Goal: Task Accomplishment & Management: Use online tool/utility

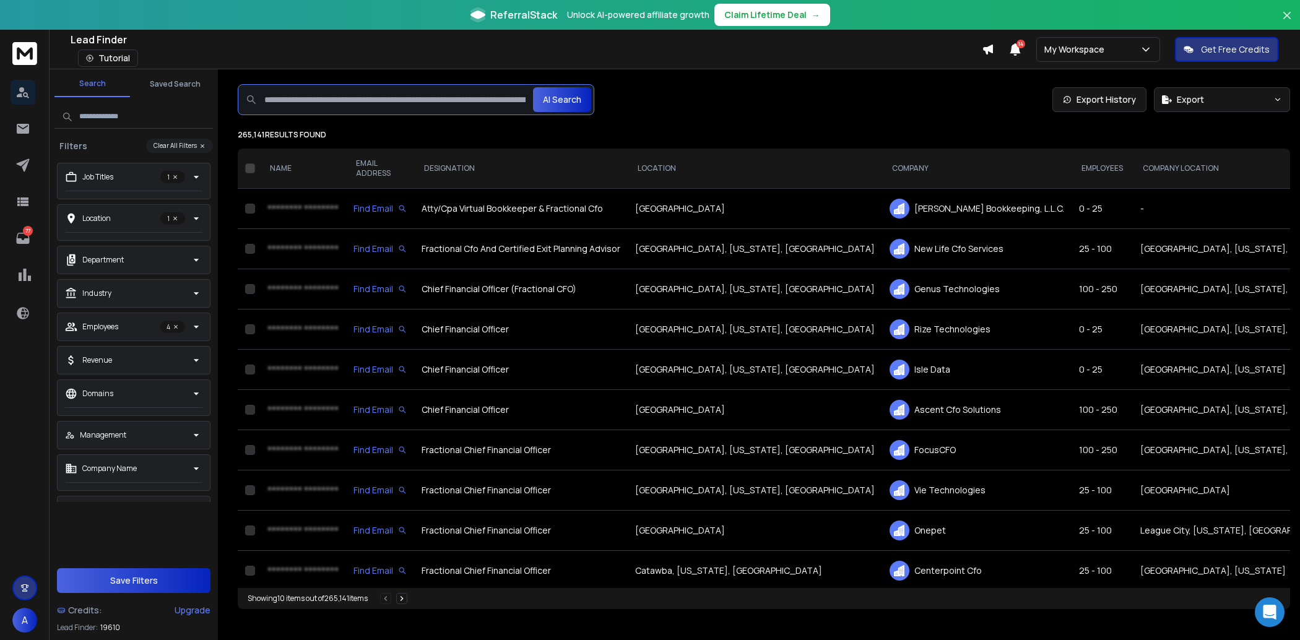
click at [147, 179] on div "Job Titles 1" at bounding box center [133, 177] width 137 height 12
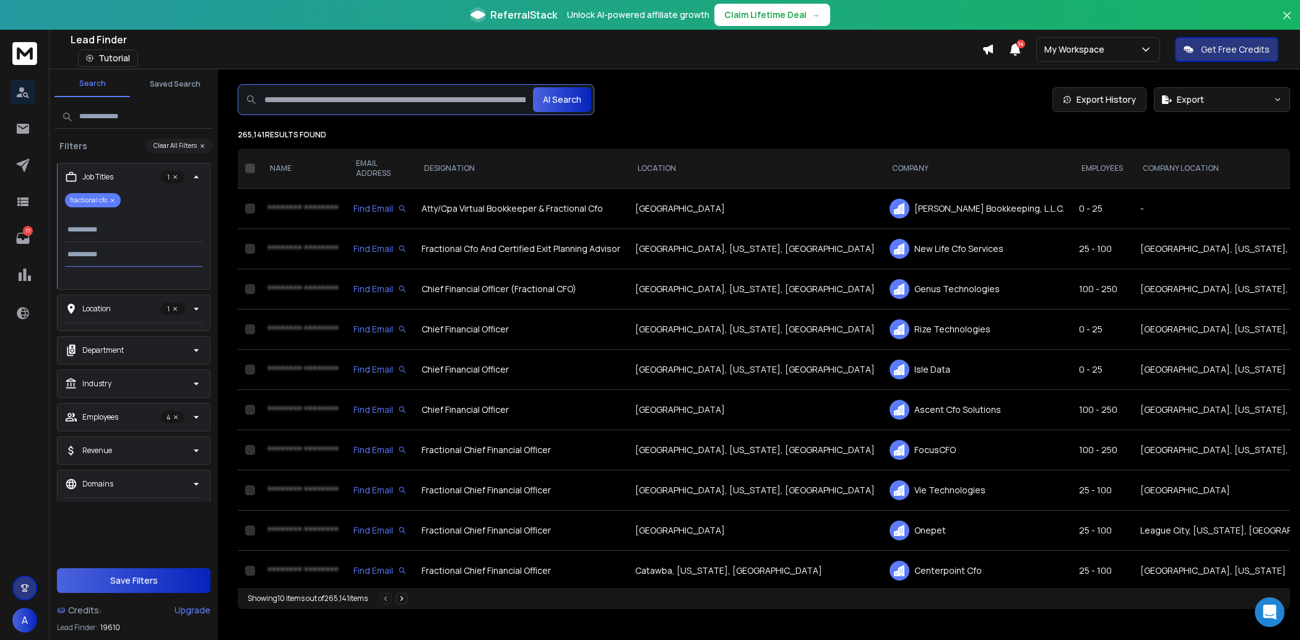
click at [104, 256] on input at bounding box center [133, 254] width 137 height 25
type input "*"
type input "***"
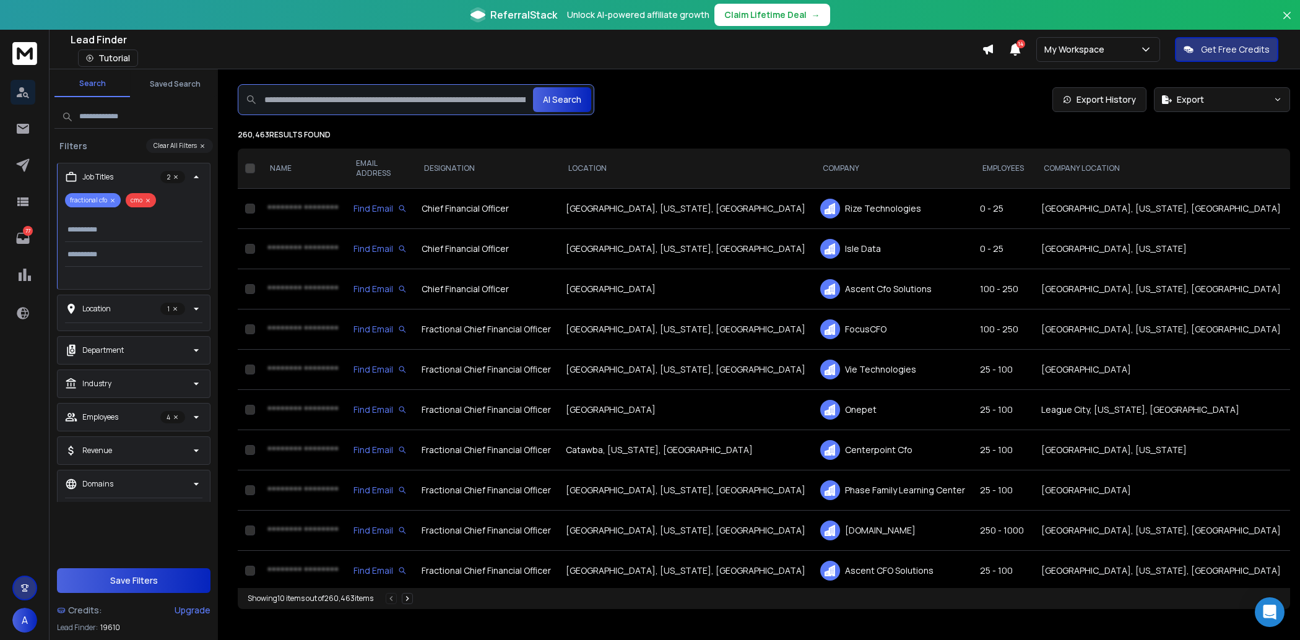
click at [113, 308] on div "Location 1" at bounding box center [133, 309] width 137 height 12
click at [117, 310] on div "Location 1" at bounding box center [133, 309] width 137 height 12
click at [113, 309] on div "Location 1" at bounding box center [133, 309] width 137 height 12
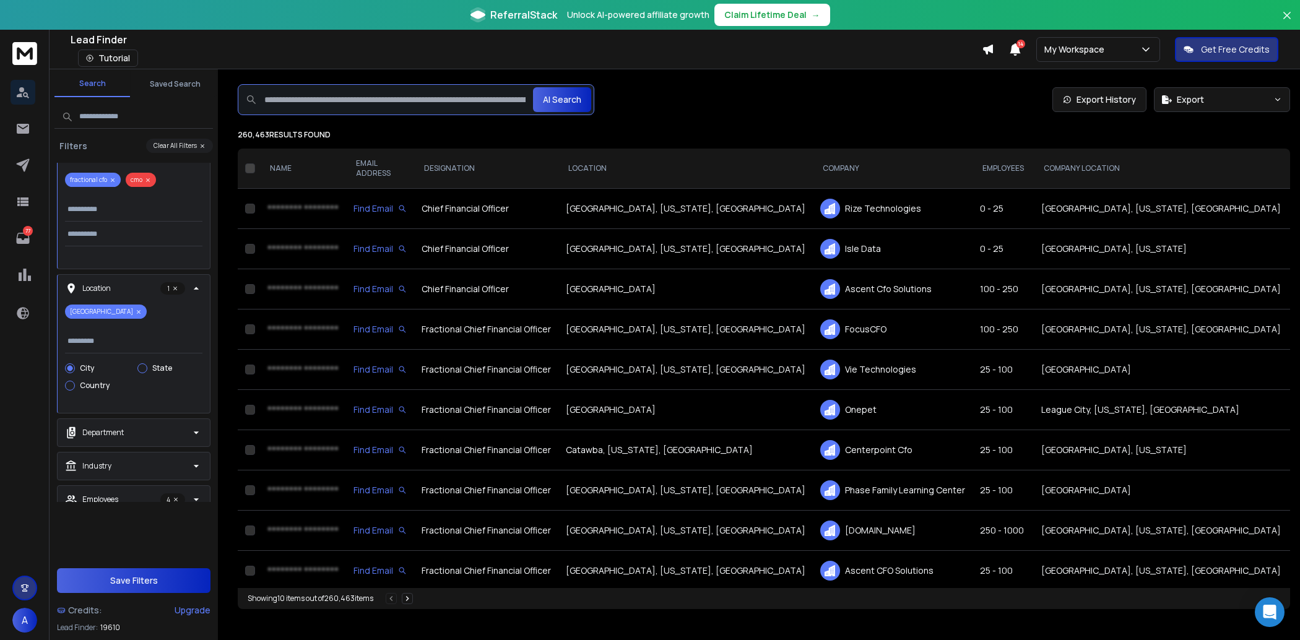
click at [76, 386] on div "Country" at bounding box center [97, 386] width 65 height 10
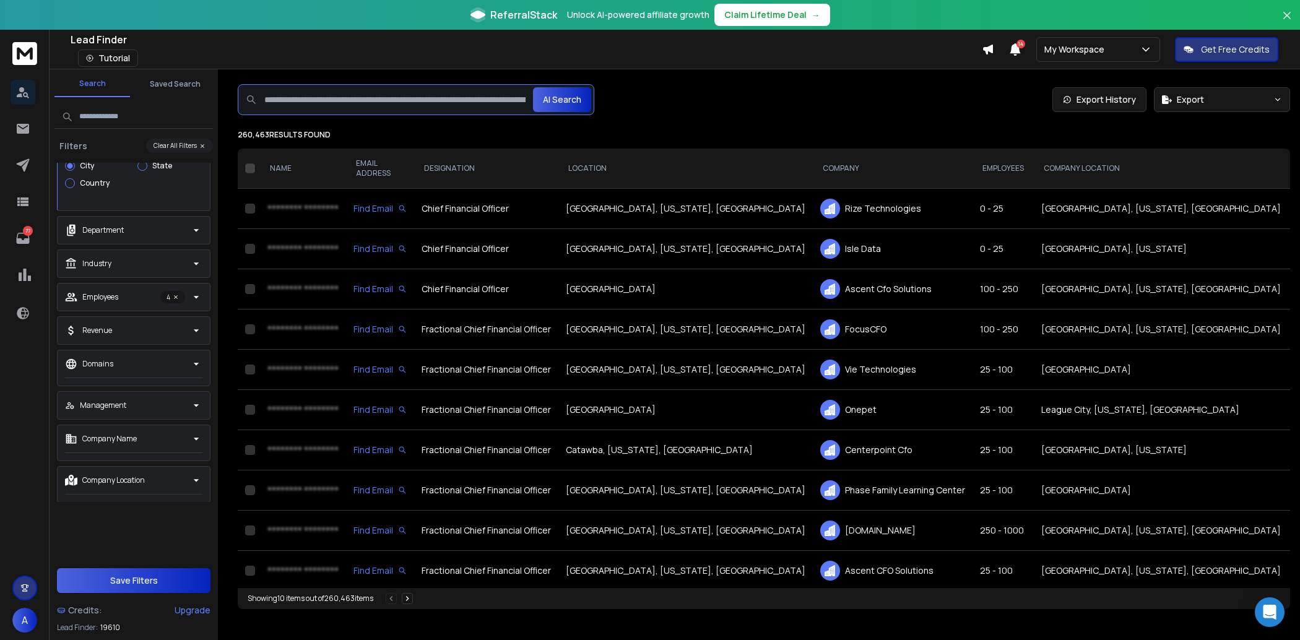
scroll to position [224, 0]
click at [139, 236] on div "Department" at bounding box center [133, 229] width 153 height 28
click at [196, 298] on icon at bounding box center [196, 296] width 12 height 12
click at [68, 376] on 250 "100 - 250" at bounding box center [70, 374] width 10 height 10
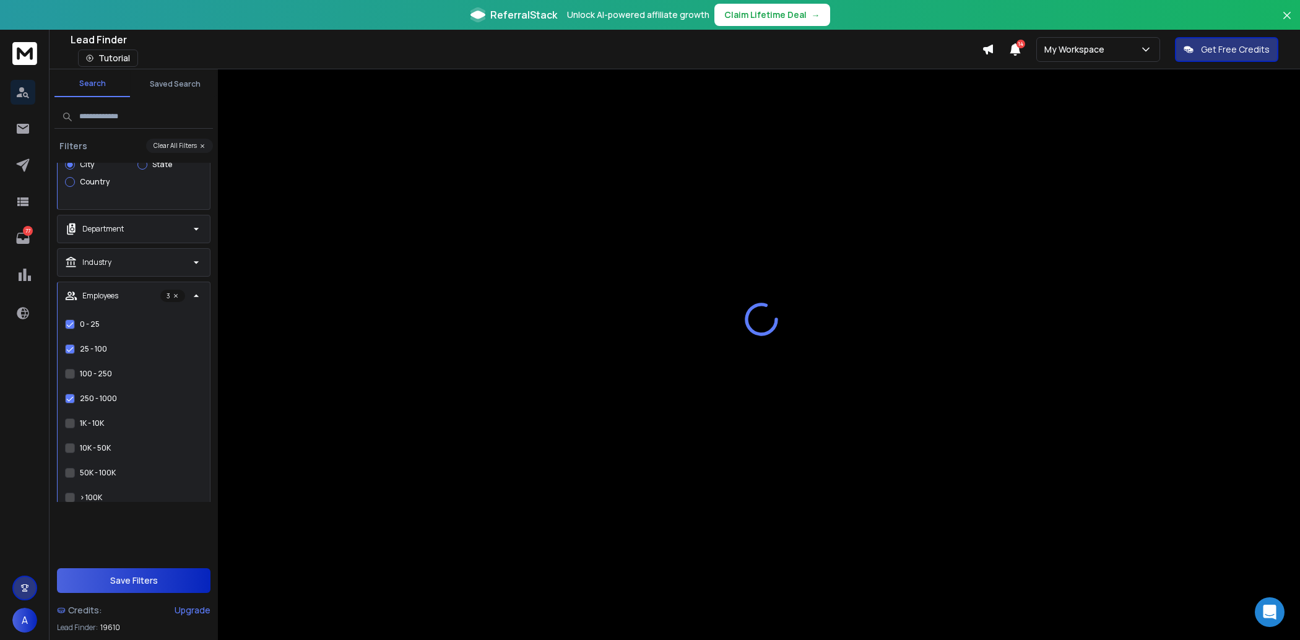
click at [69, 397] on 1000 "250 - 1000" at bounding box center [70, 399] width 10 height 10
click at [66, 371] on 250 "100 - 250" at bounding box center [70, 374] width 10 height 10
click at [134, 579] on button "Save Filters" at bounding box center [133, 580] width 153 height 25
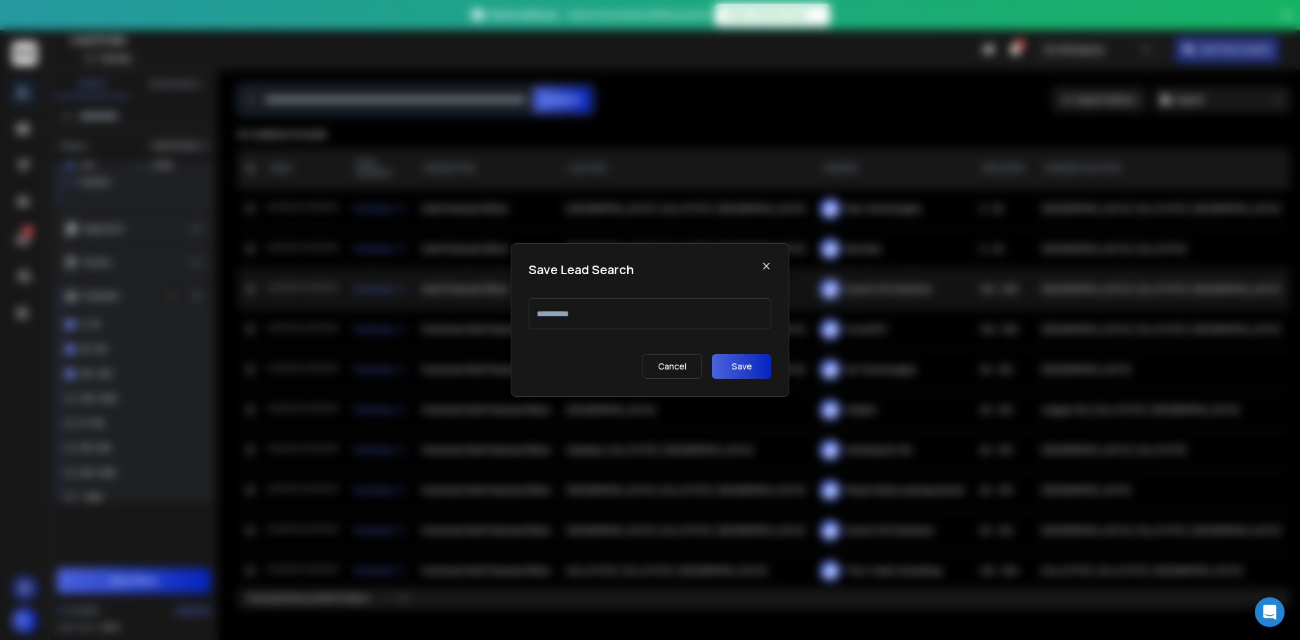
drag, startPoint x: 766, startPoint y: 267, endPoint x: 735, endPoint y: 276, distance: 32.3
click at [766, 267] on icon at bounding box center [766, 266] width 10 height 10
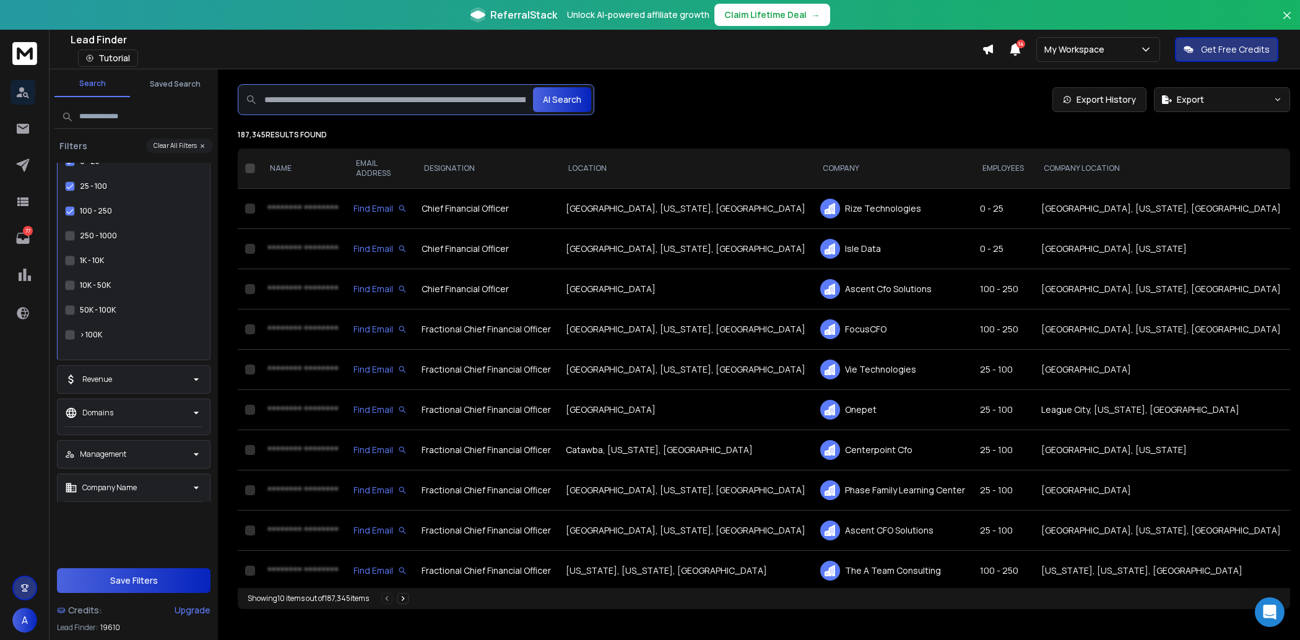
scroll to position [437, 0]
click at [145, 336] on div "Revenue" at bounding box center [133, 330] width 153 height 28
click at [190, 333] on icon at bounding box center [196, 330] width 12 height 12
click at [72, 384] on 10M "$1M - 10M" at bounding box center [70, 383] width 10 height 10
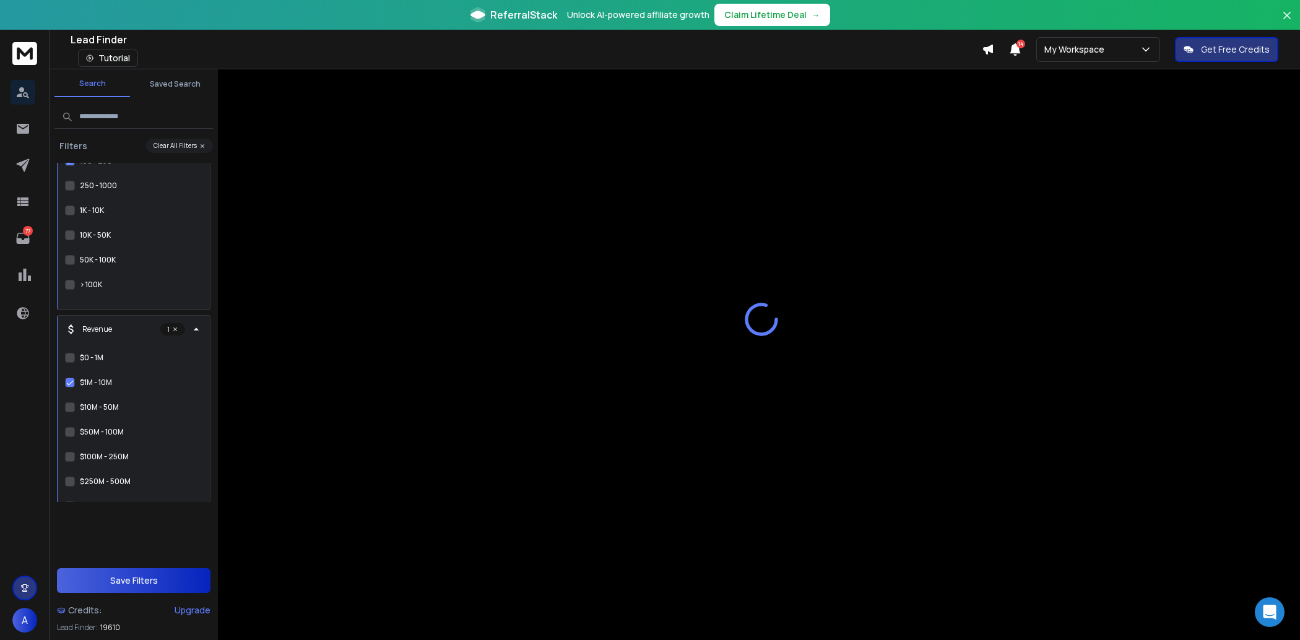
click at [70, 412] on 50M "$10M - 50M" at bounding box center [70, 407] width 10 height 10
click at [71, 430] on 100M "$50M - 100M" at bounding box center [70, 432] width 10 height 10
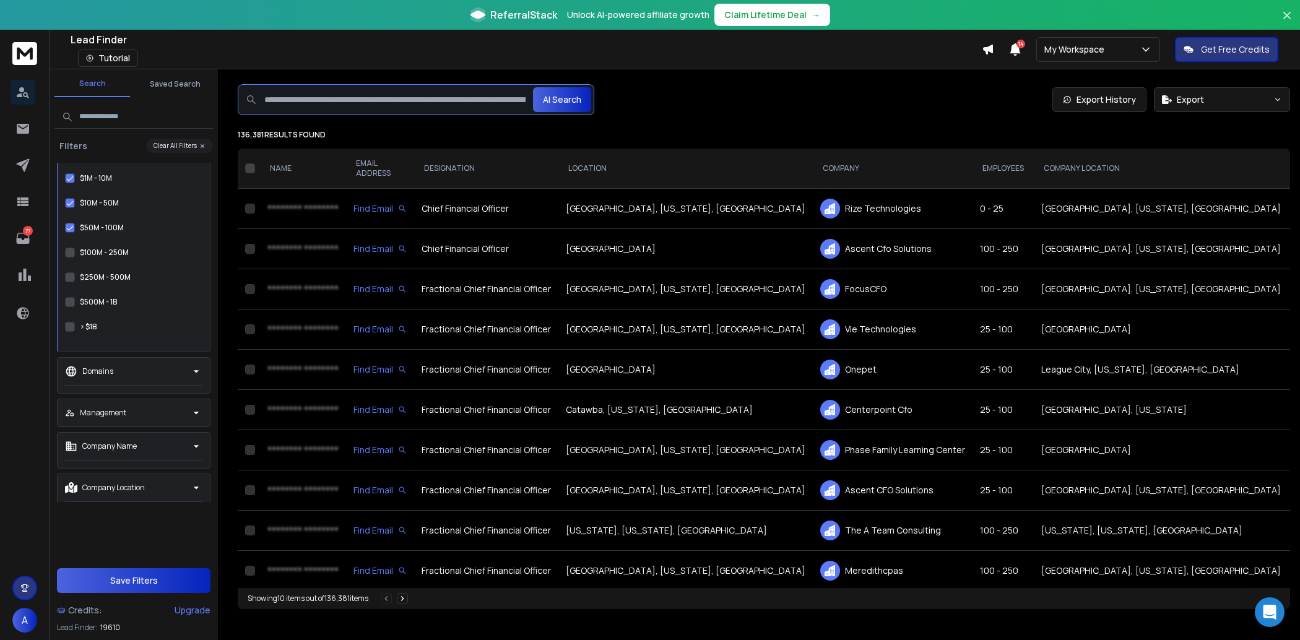
scroll to position [650, 0]
click at [153, 370] on div "Domains" at bounding box center [133, 367] width 153 height 37
click at [191, 363] on icon at bounding box center [196, 363] width 12 height 12
click at [190, 363] on icon at bounding box center [196, 362] width 12 height 12
click at [176, 402] on div "Management" at bounding box center [133, 405] width 137 height 12
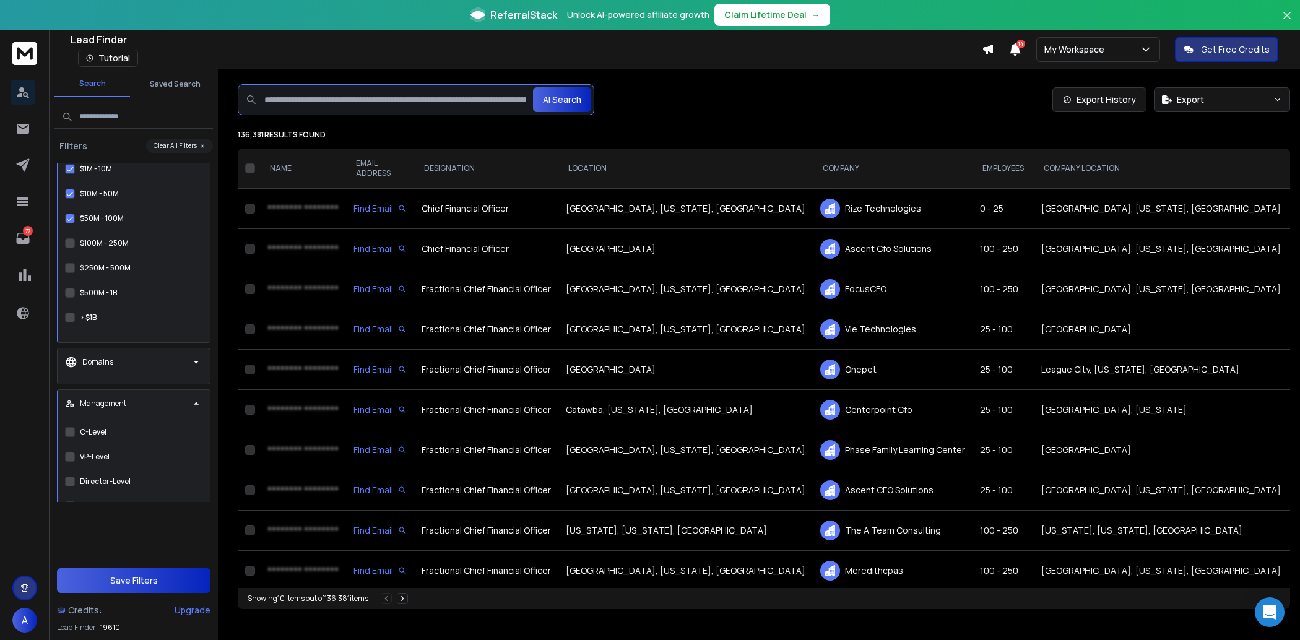
click at [176, 402] on div "Management" at bounding box center [133, 403] width 137 height 12
click at [194, 479] on icon at bounding box center [196, 479] width 5 height 2
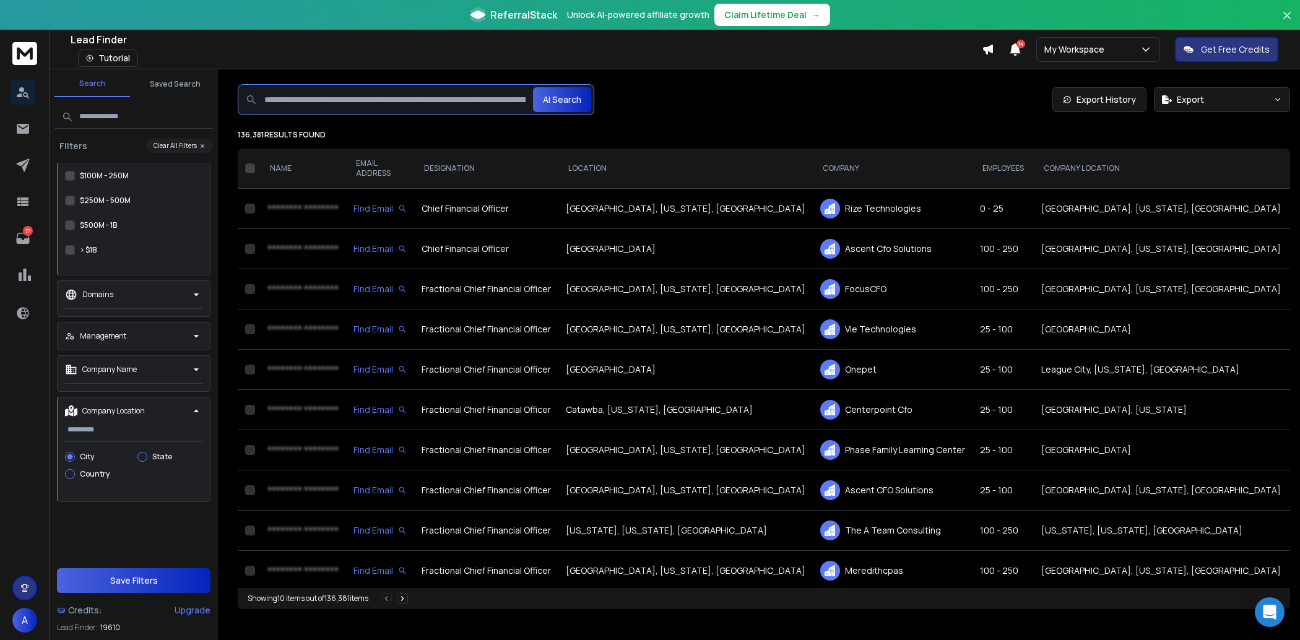
click at [106, 473] on label "Country" at bounding box center [95, 474] width 30 height 10
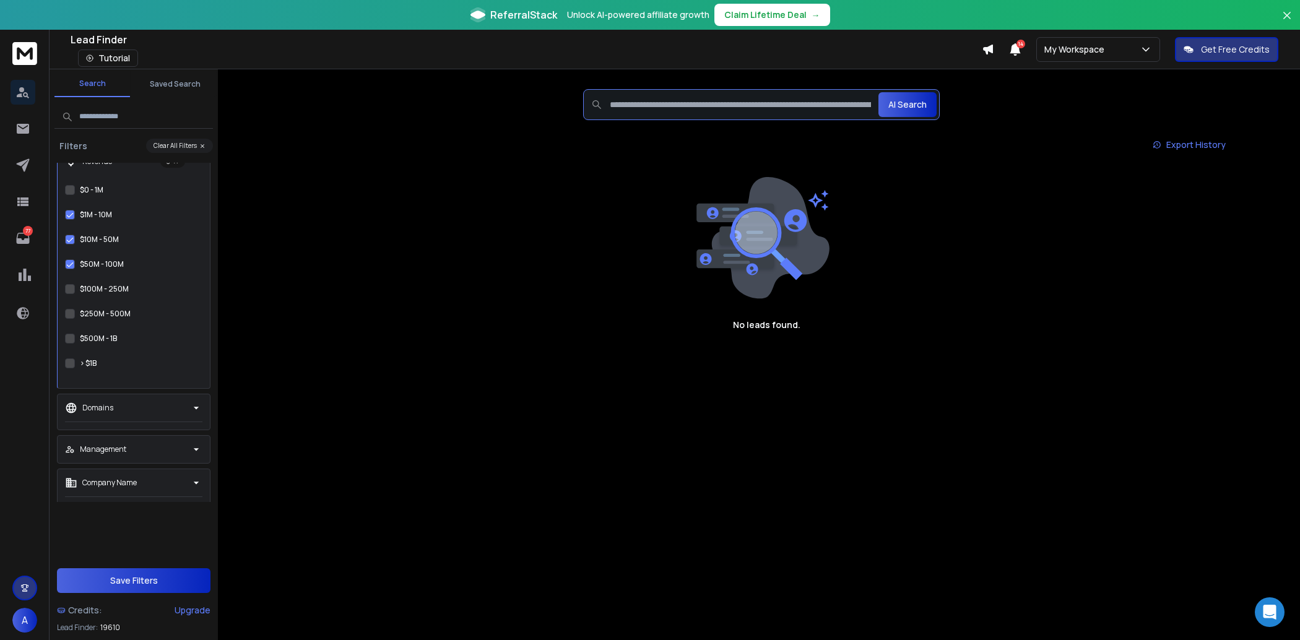
scroll to position [966, 0]
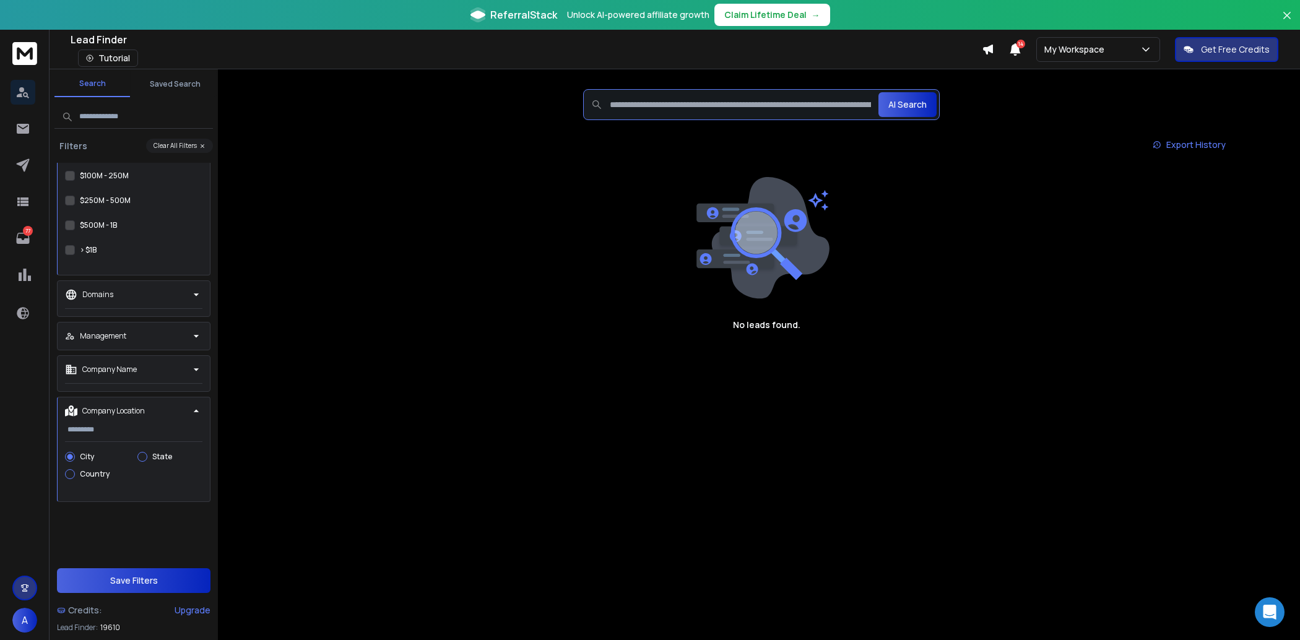
click at [86, 475] on label "Country" at bounding box center [95, 474] width 30 height 10
click at [69, 474] on button "Country" at bounding box center [70, 474] width 10 height 10
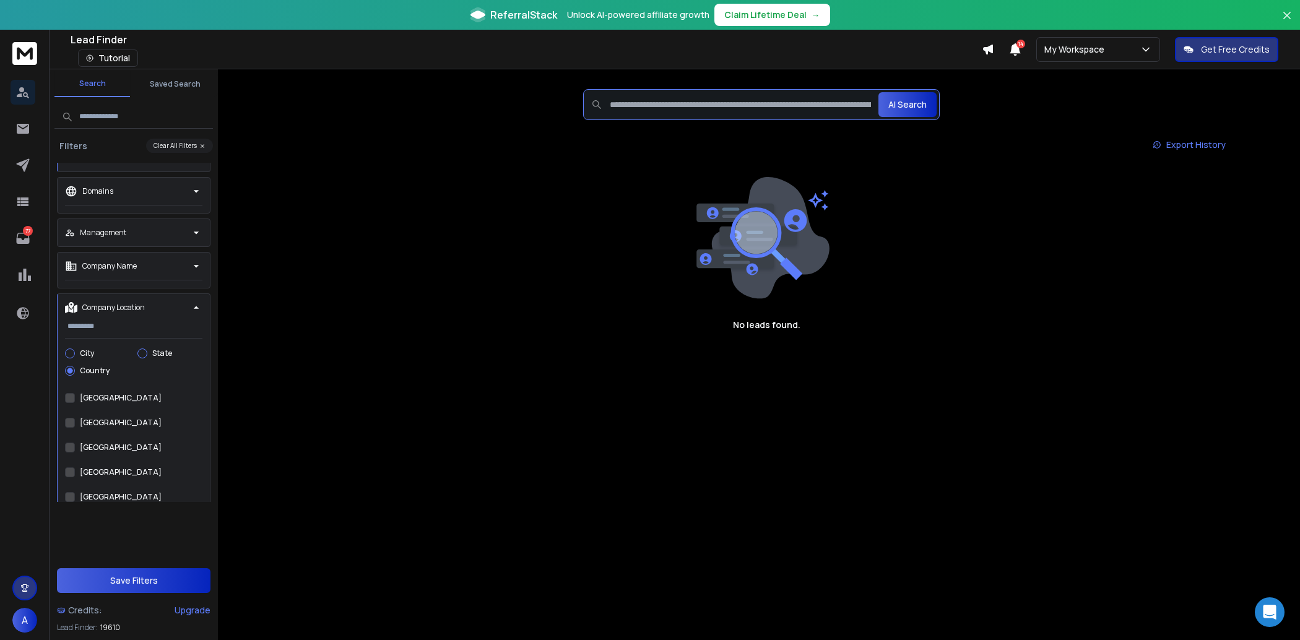
scroll to position [1214, 0]
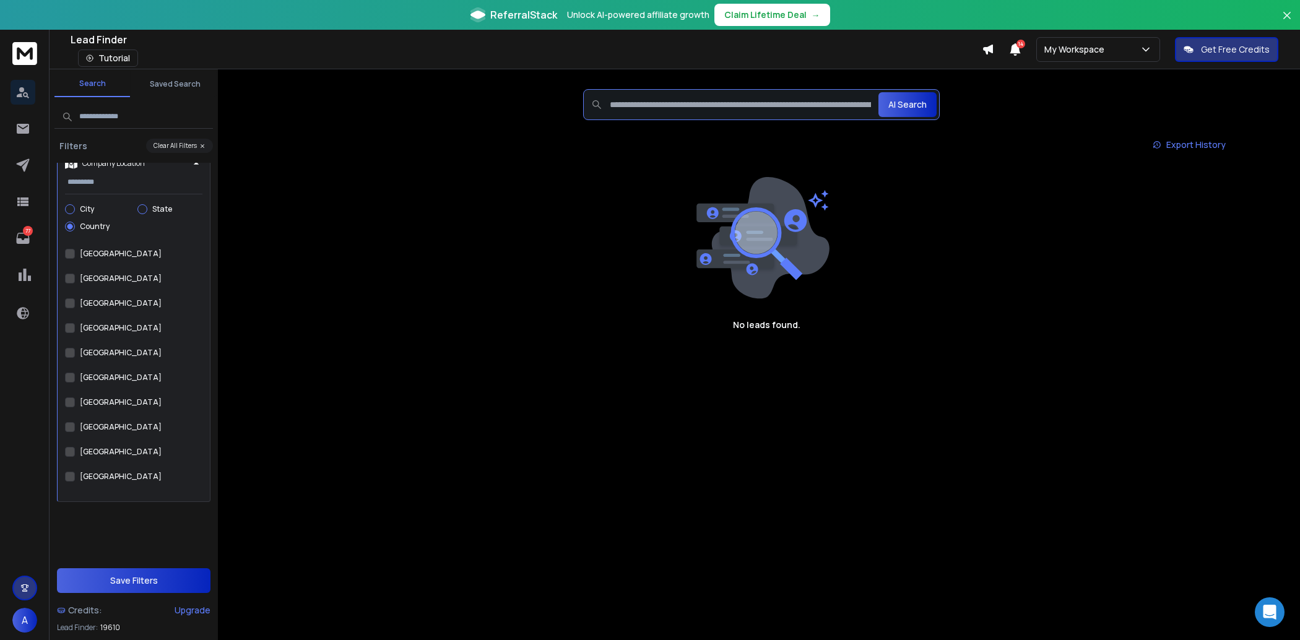
click at [72, 254] on States "[GEOGRAPHIC_DATA]" at bounding box center [70, 254] width 10 height 10
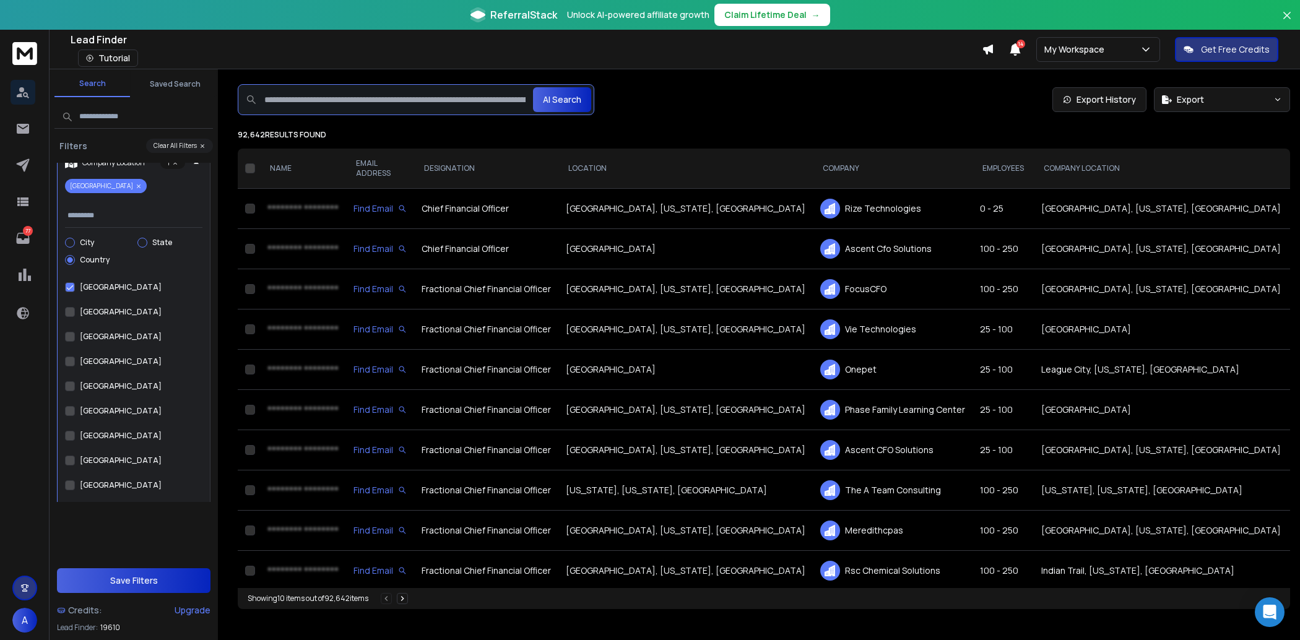
click at [151, 576] on button "Save Filters" at bounding box center [133, 580] width 153 height 25
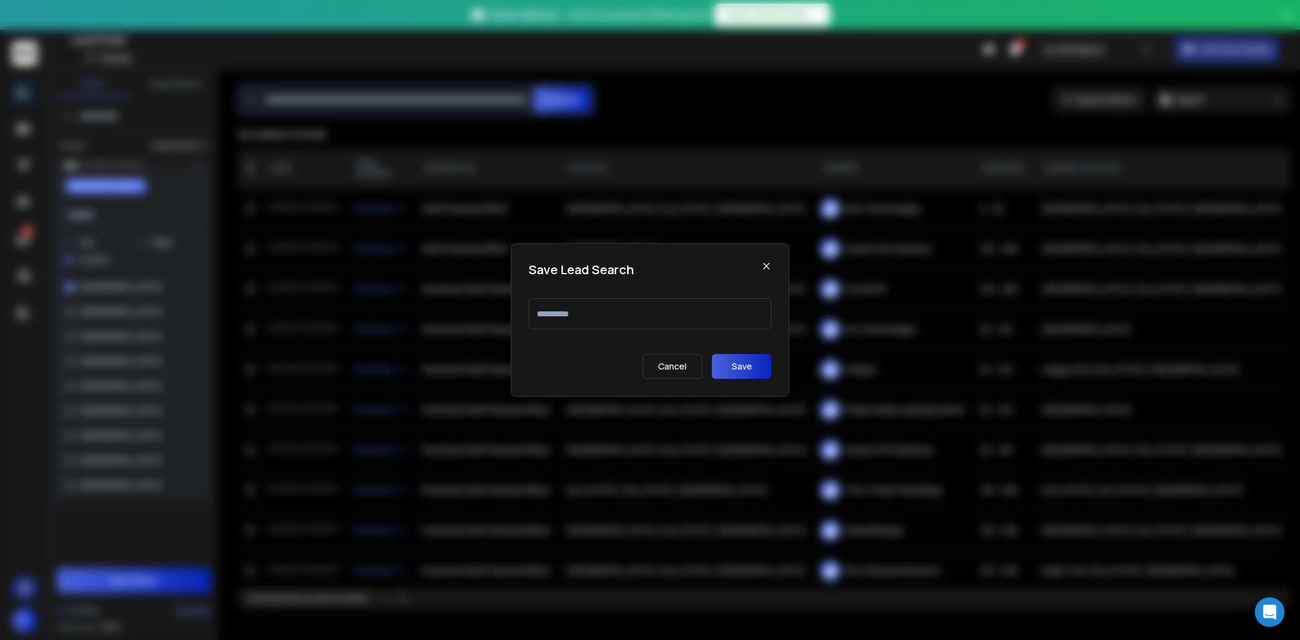
click at [632, 320] on input at bounding box center [650, 313] width 243 height 31
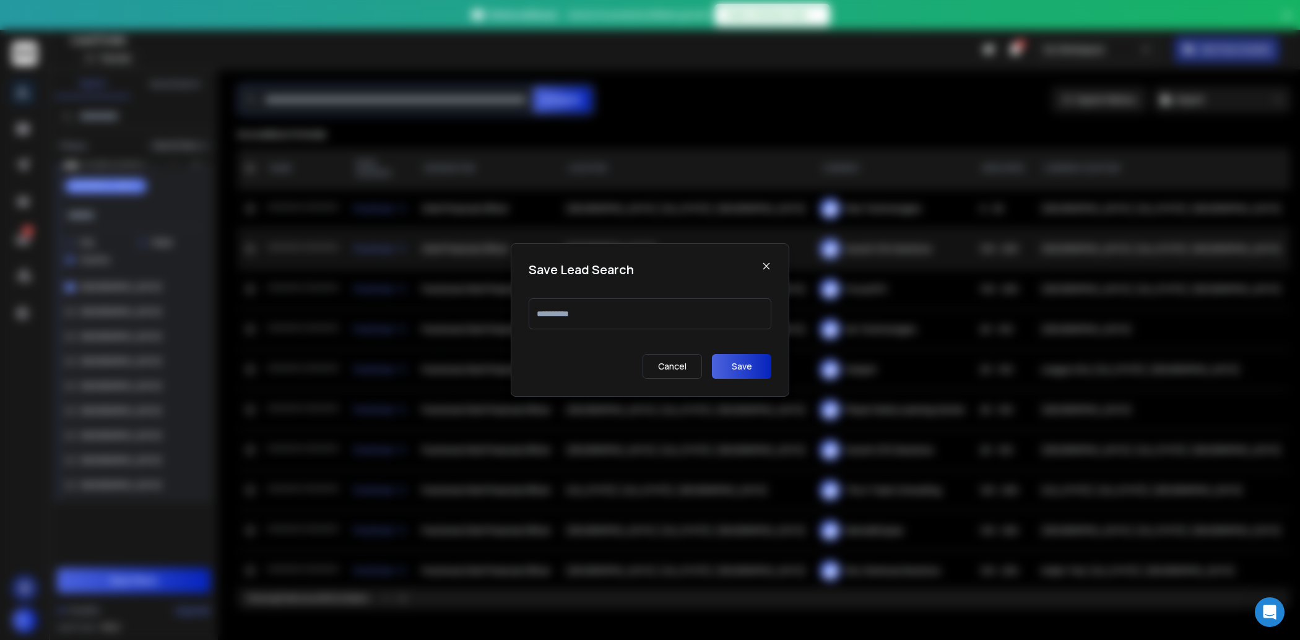
click at [764, 267] on icon at bounding box center [766, 266] width 10 height 10
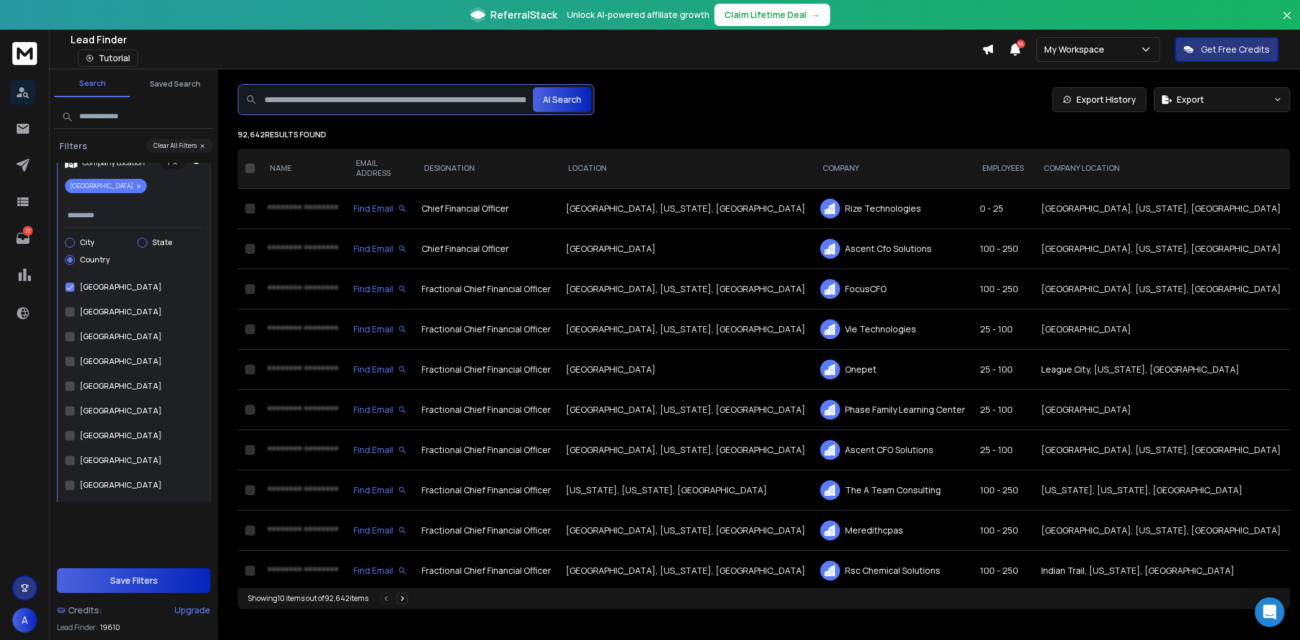
click at [406, 603] on icon at bounding box center [402, 599] width 10 height 10
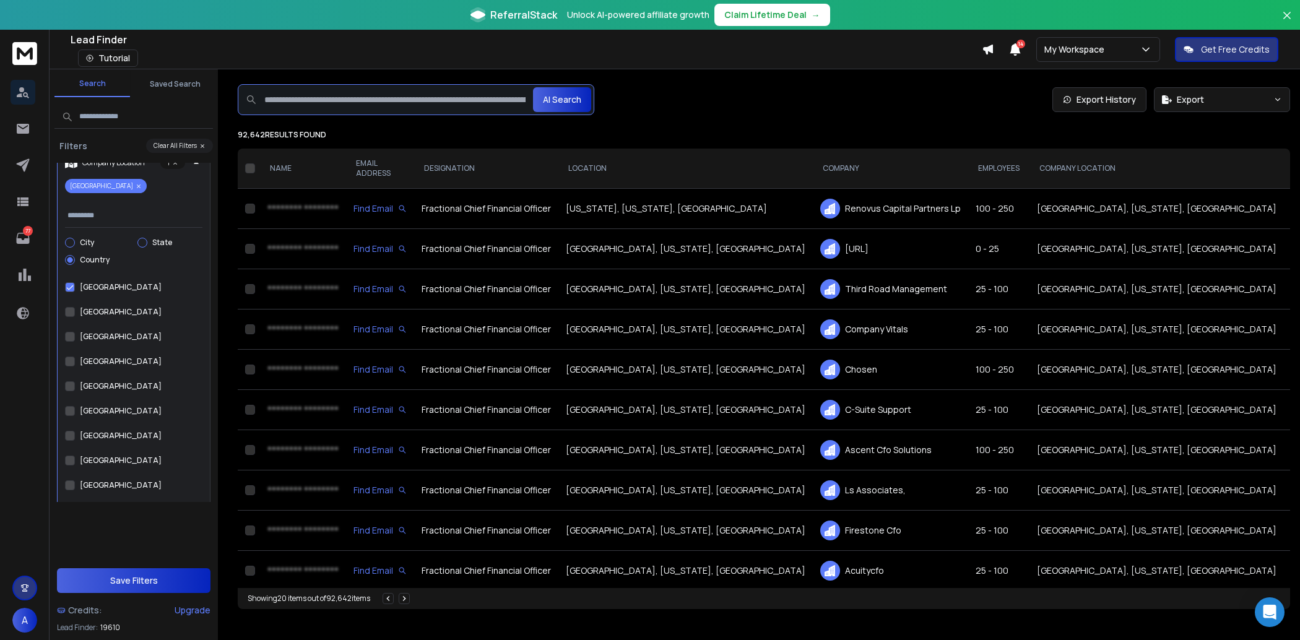
click at [409, 603] on icon at bounding box center [404, 599] width 10 height 10
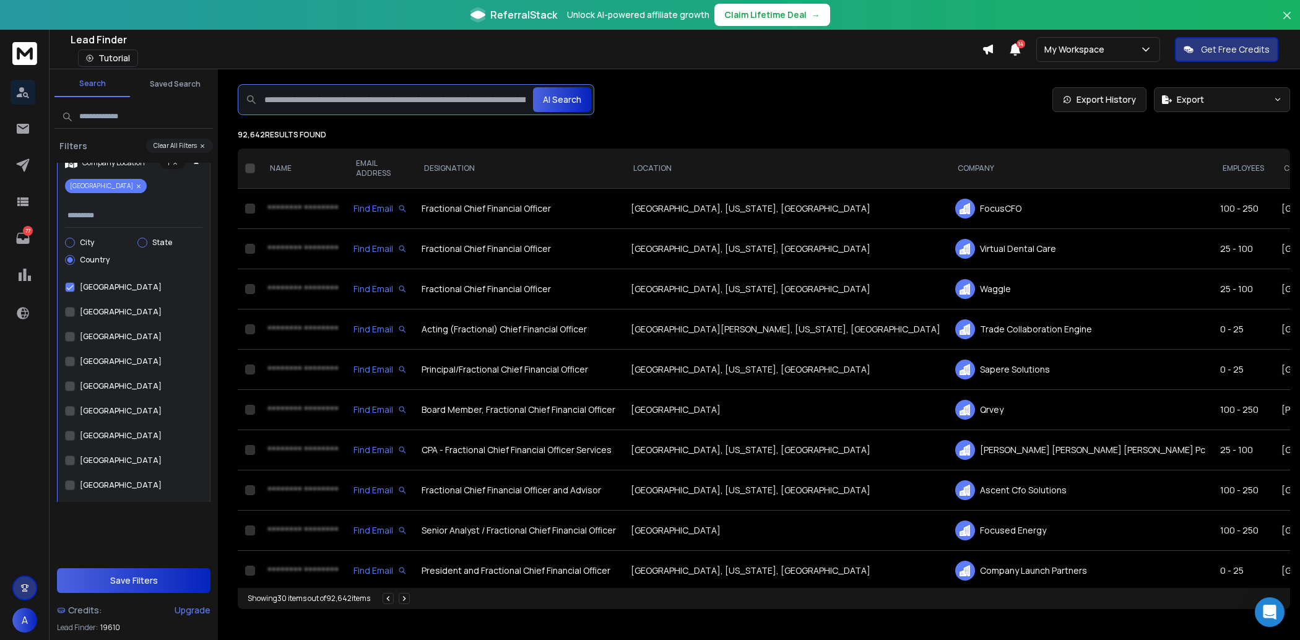
click at [406, 601] on icon at bounding box center [404, 598] width 3 height 5
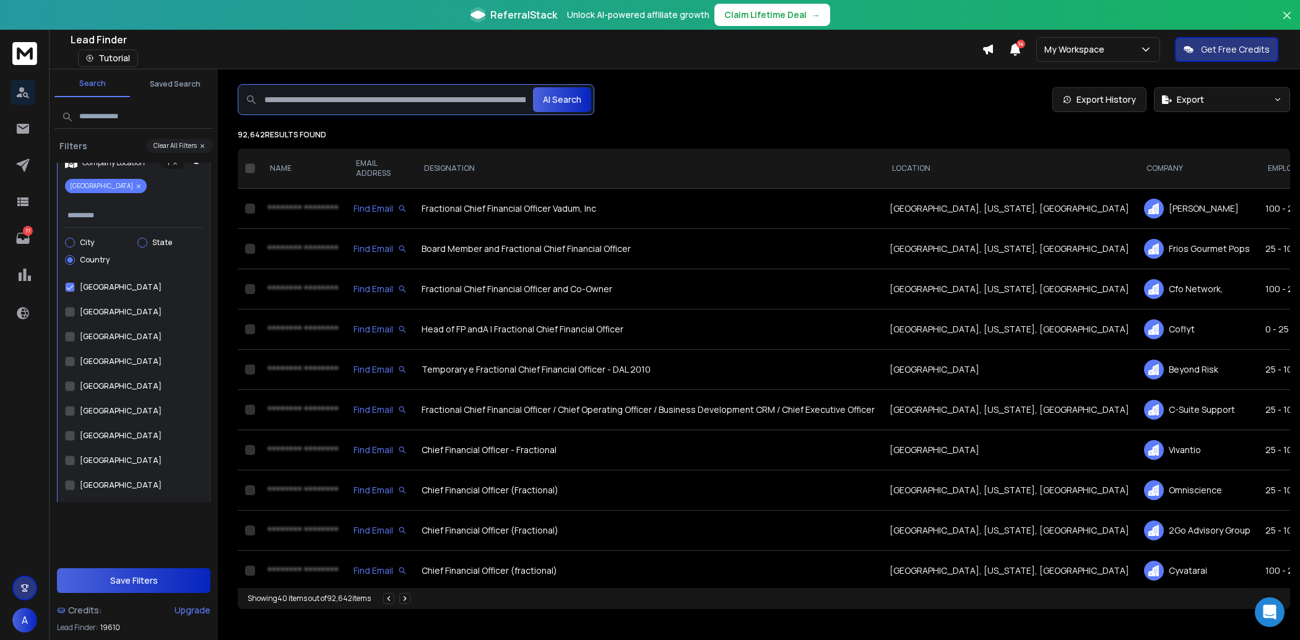
click at [410, 603] on icon at bounding box center [405, 599] width 10 height 10
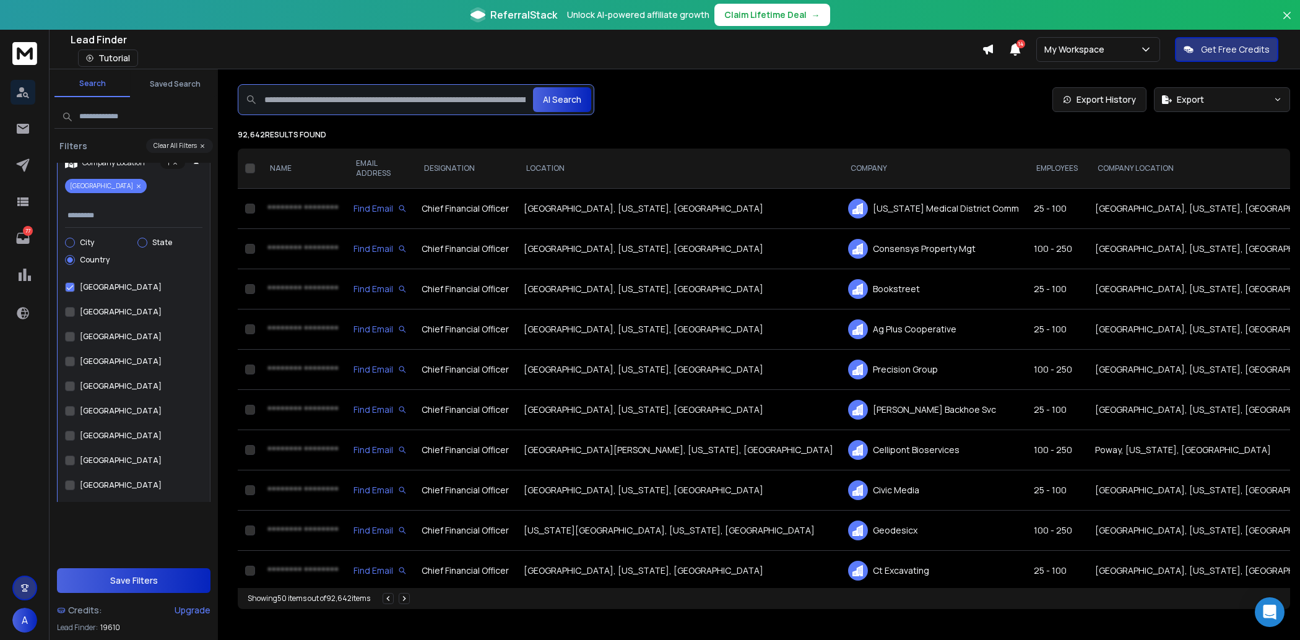
click at [409, 603] on icon at bounding box center [404, 599] width 10 height 10
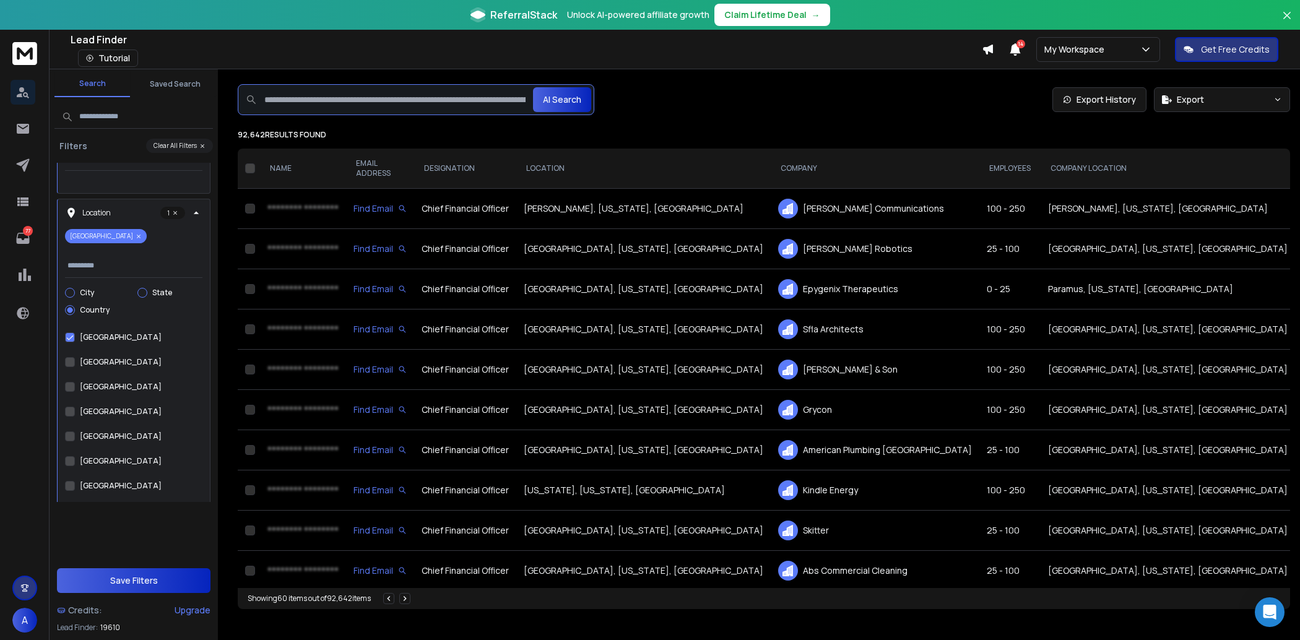
scroll to position [0, 0]
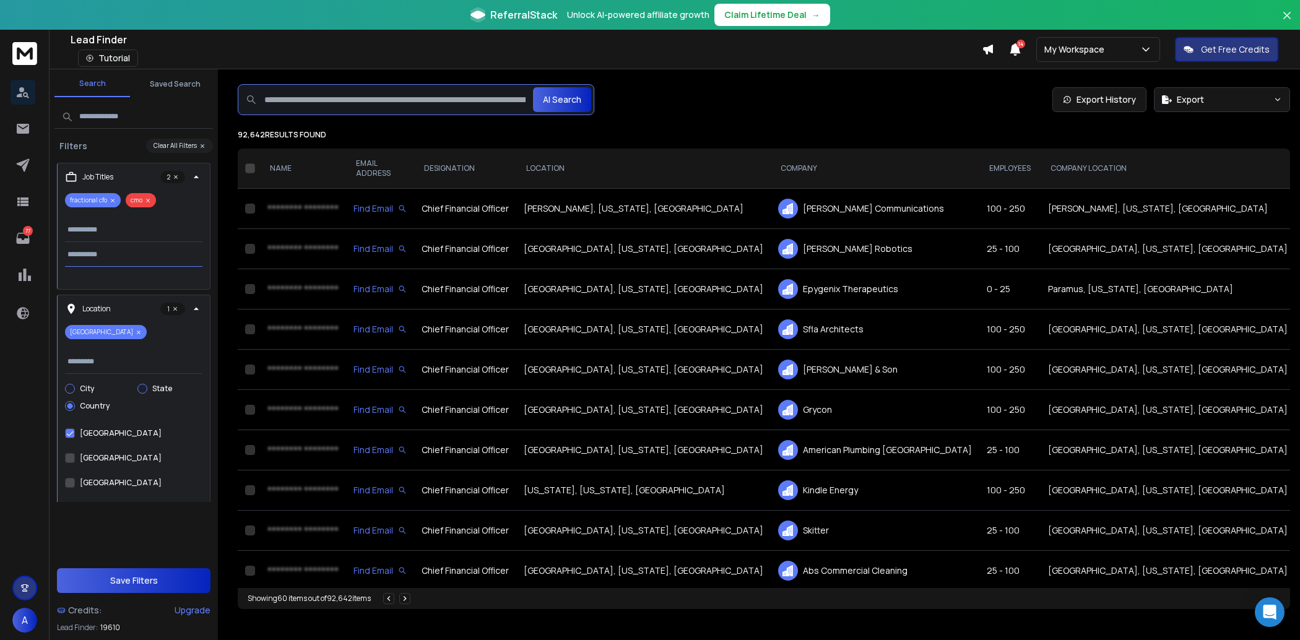
click at [104, 256] on input at bounding box center [133, 254] width 137 height 25
click at [69, 253] on input "**********" at bounding box center [133, 254] width 137 height 25
click at [169, 255] on input "**********" at bounding box center [133, 254] width 137 height 25
type input "**********"
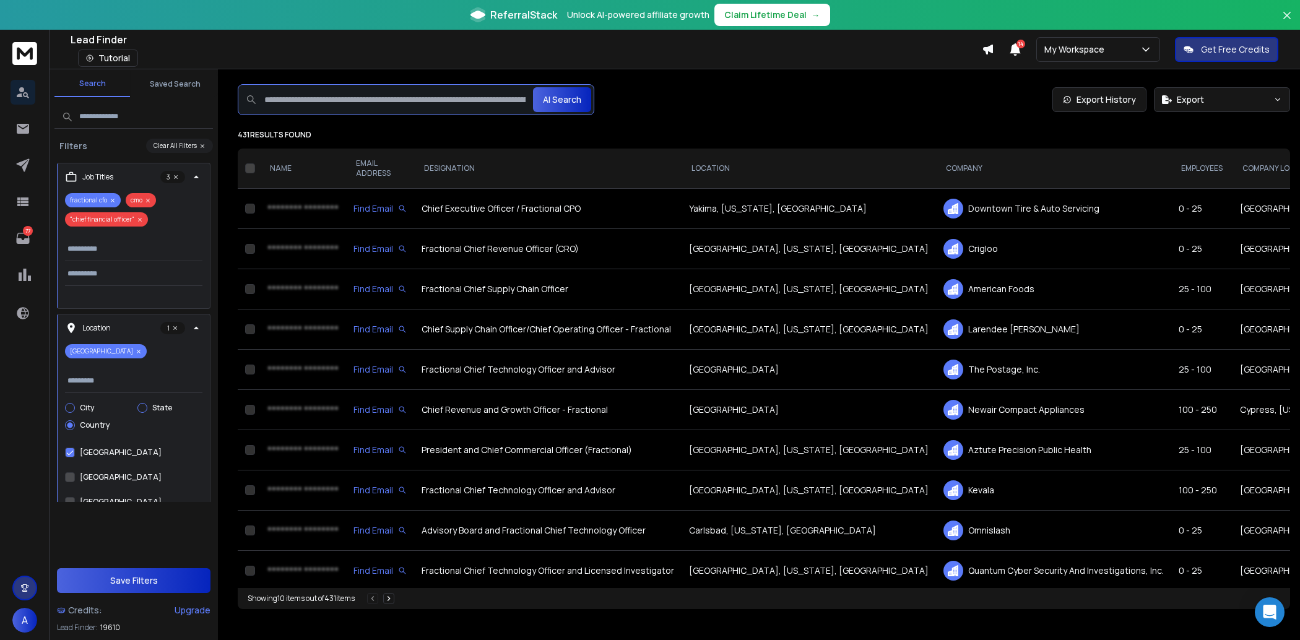
click at [140, 218] on icon at bounding box center [140, 220] width 6 height 6
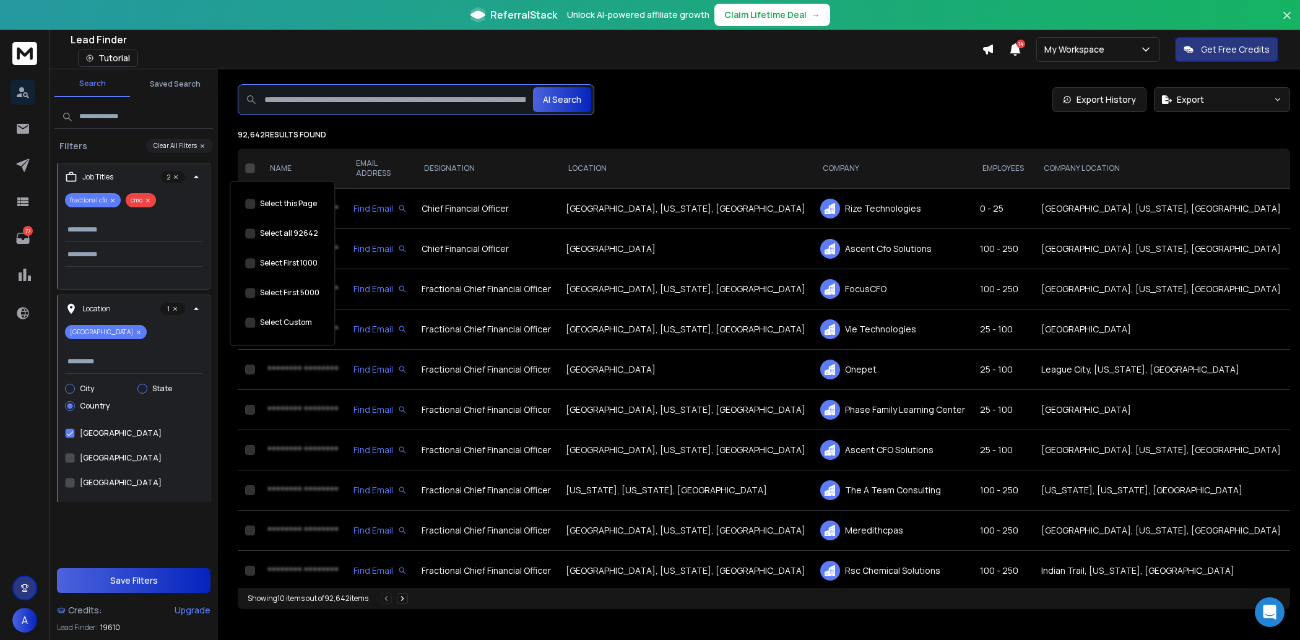
click at [246, 167] on button "Select this Page" at bounding box center [250, 168] width 10 height 10
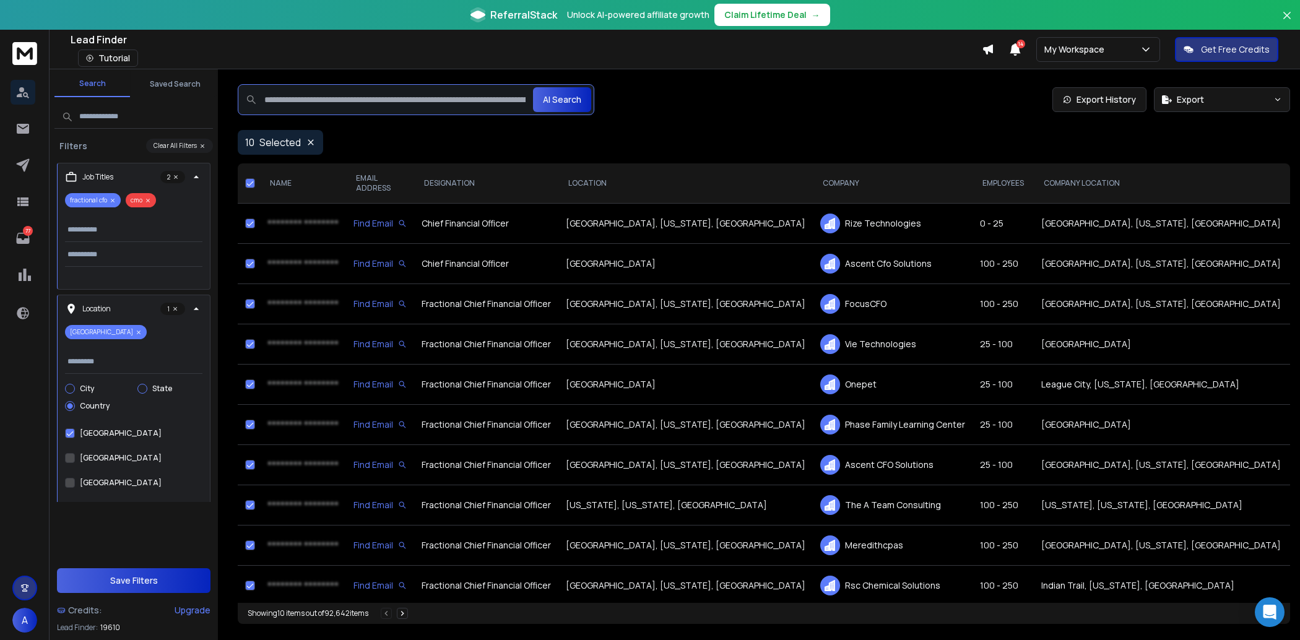
click at [407, 618] on icon at bounding box center [402, 613] width 10 height 10
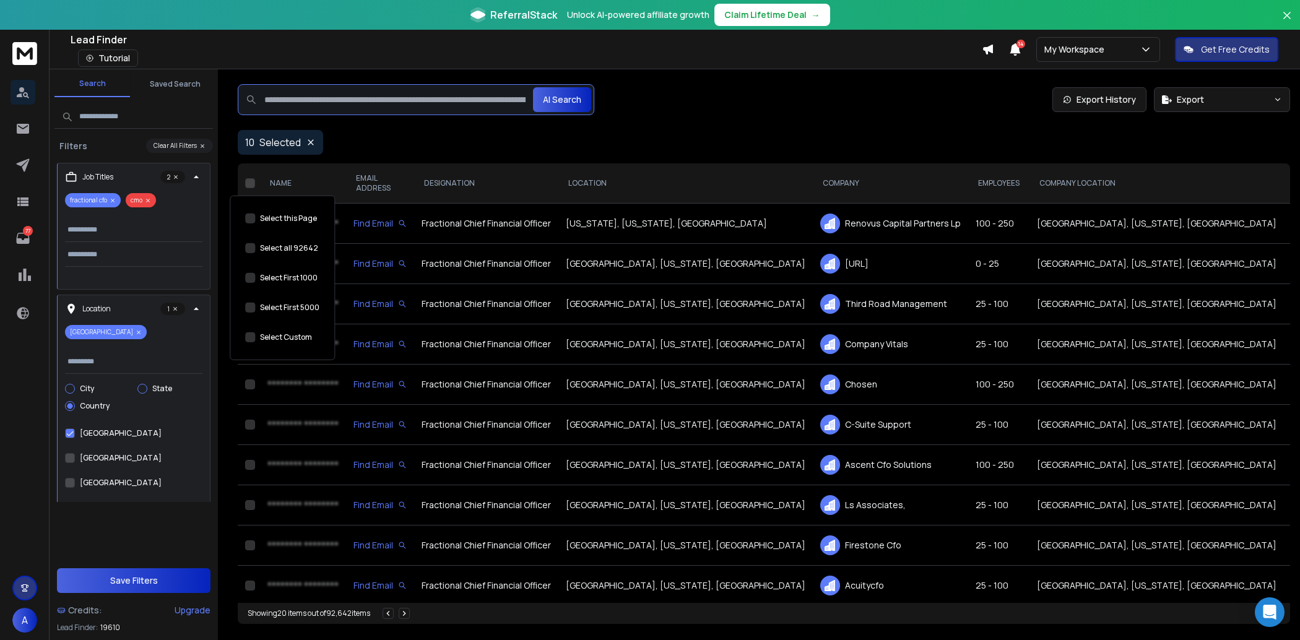
click at [249, 181] on button "Select this Page" at bounding box center [250, 183] width 10 height 10
click at [409, 618] on icon at bounding box center [404, 613] width 10 height 10
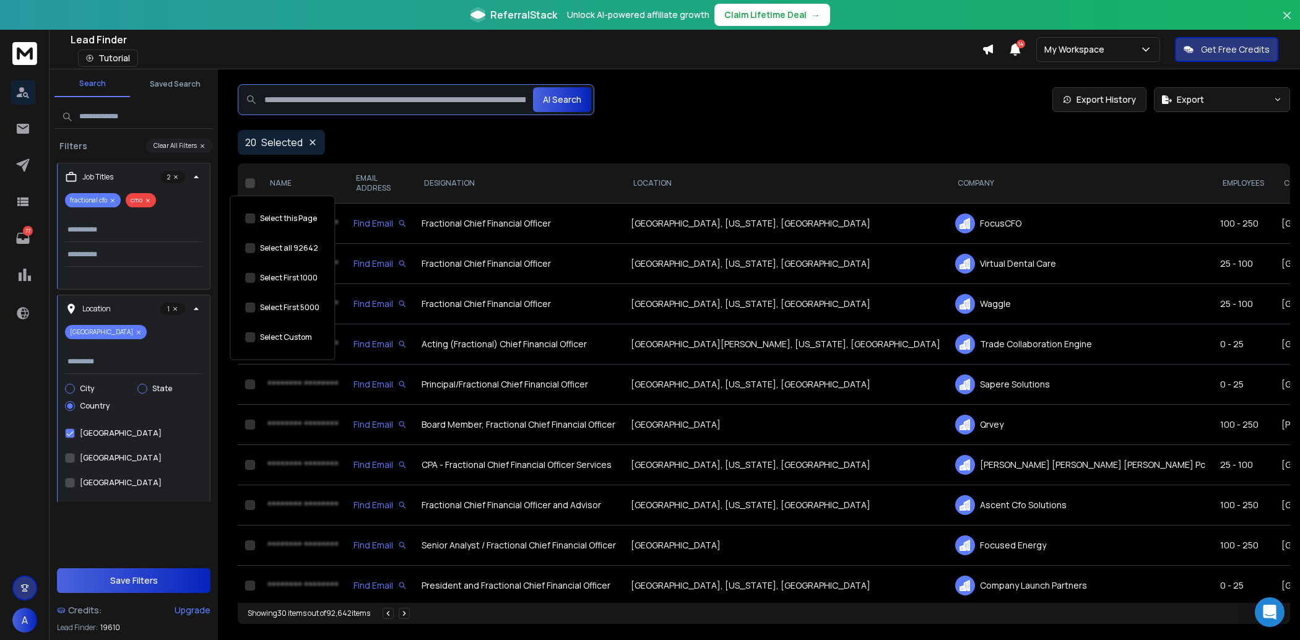
click at [248, 184] on button "Select this Page" at bounding box center [250, 183] width 10 height 10
click at [408, 618] on icon at bounding box center [404, 613] width 10 height 10
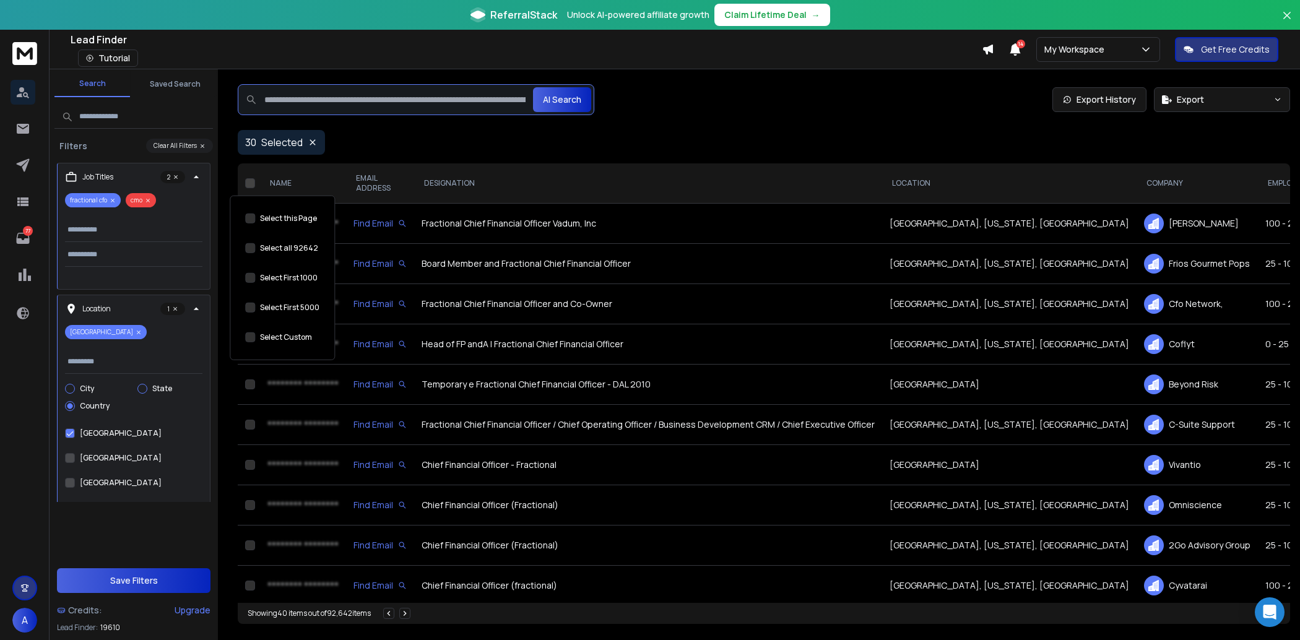
drag, startPoint x: 251, startPoint y: 181, endPoint x: 249, endPoint y: 195, distance: 14.4
click at [251, 181] on button "Select this Page" at bounding box center [250, 183] width 10 height 10
click at [407, 616] on icon at bounding box center [405, 613] width 3 height 5
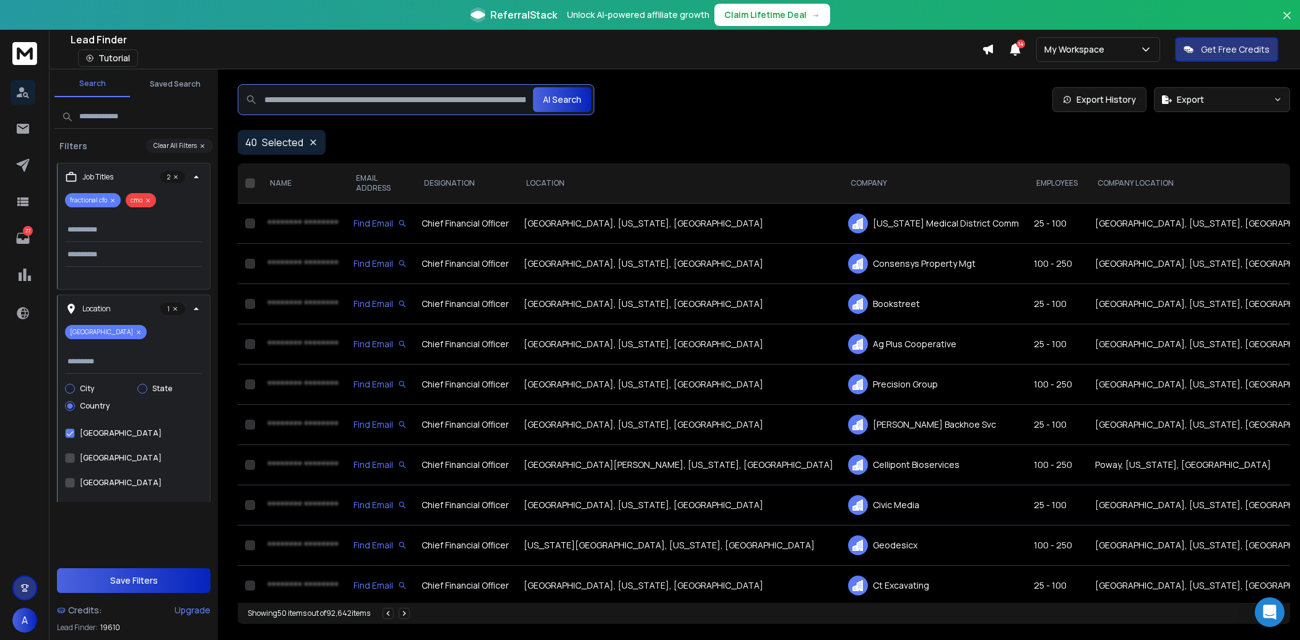
click at [409, 618] on icon at bounding box center [404, 613] width 10 height 10
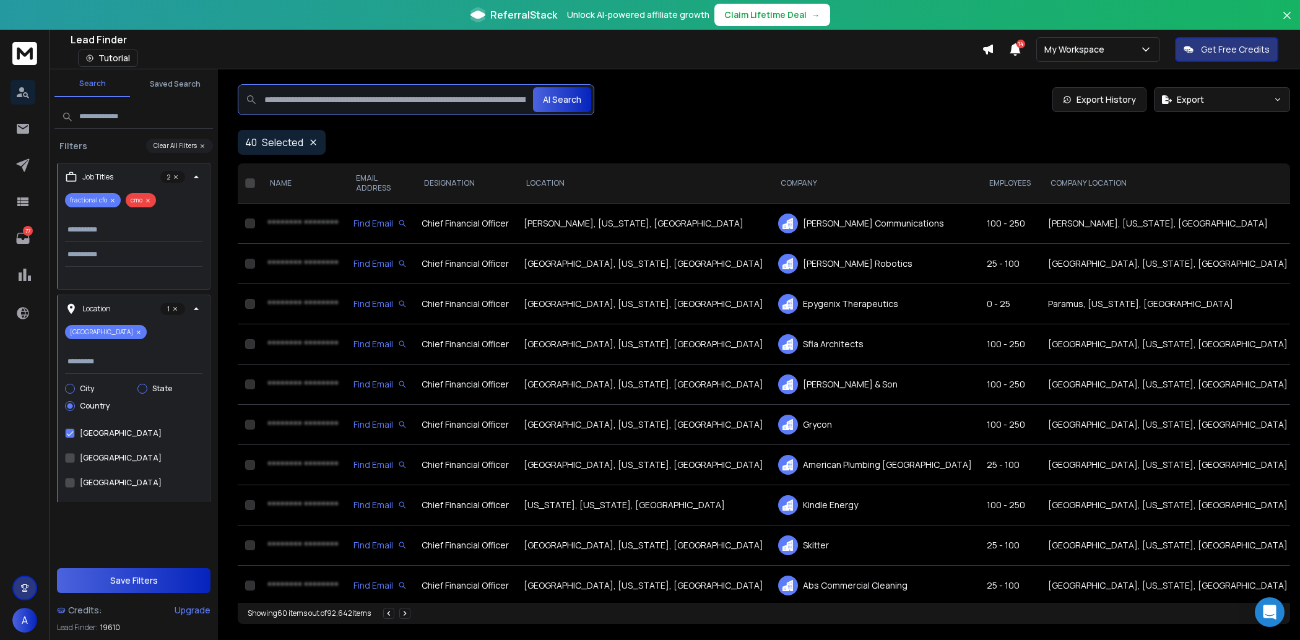
click at [410, 618] on icon at bounding box center [405, 613] width 10 height 10
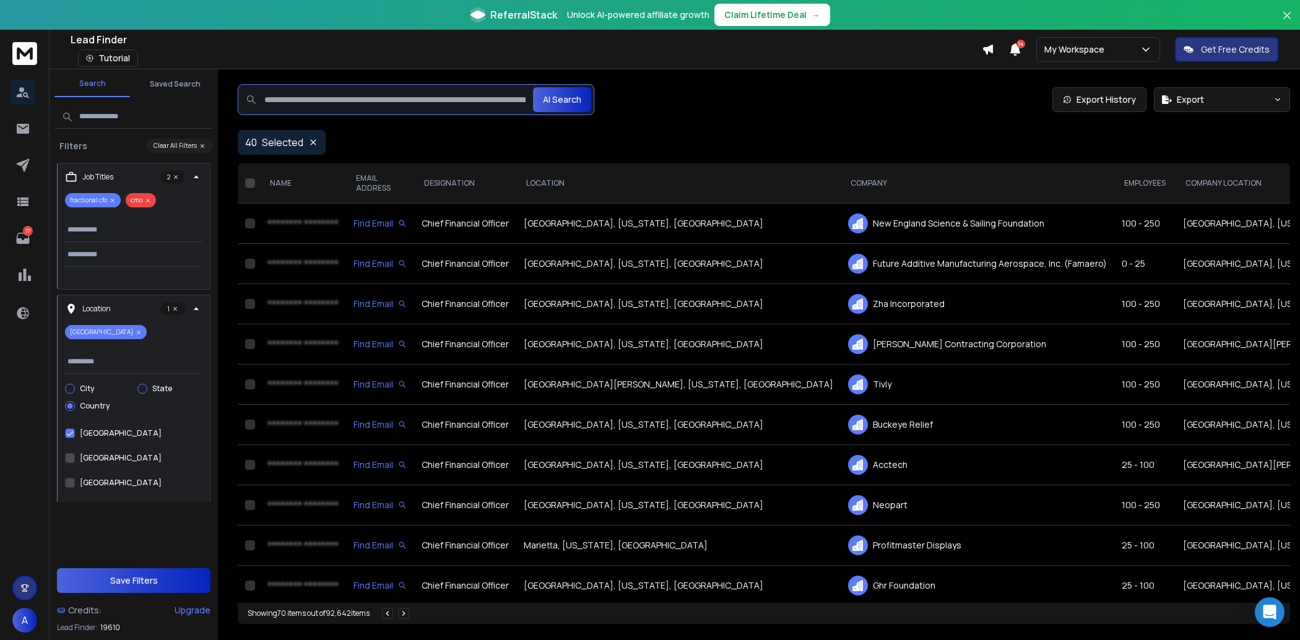
click at [408, 618] on icon at bounding box center [404, 613] width 10 height 10
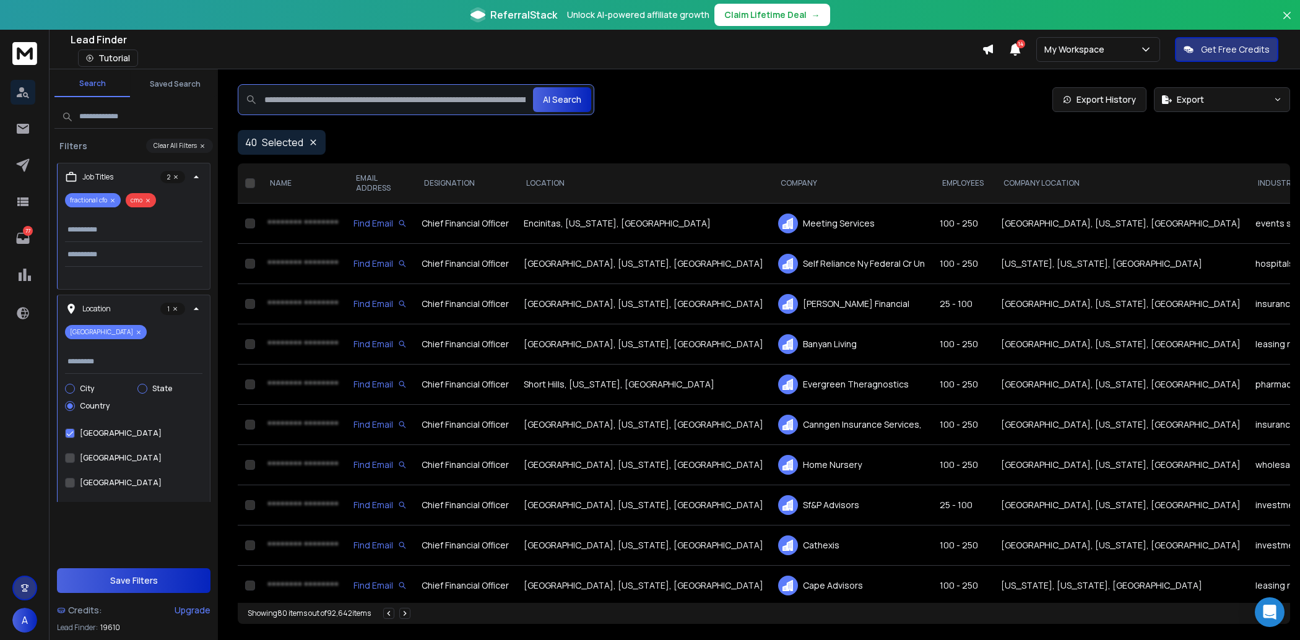
click at [410, 618] on icon at bounding box center [405, 613] width 10 height 10
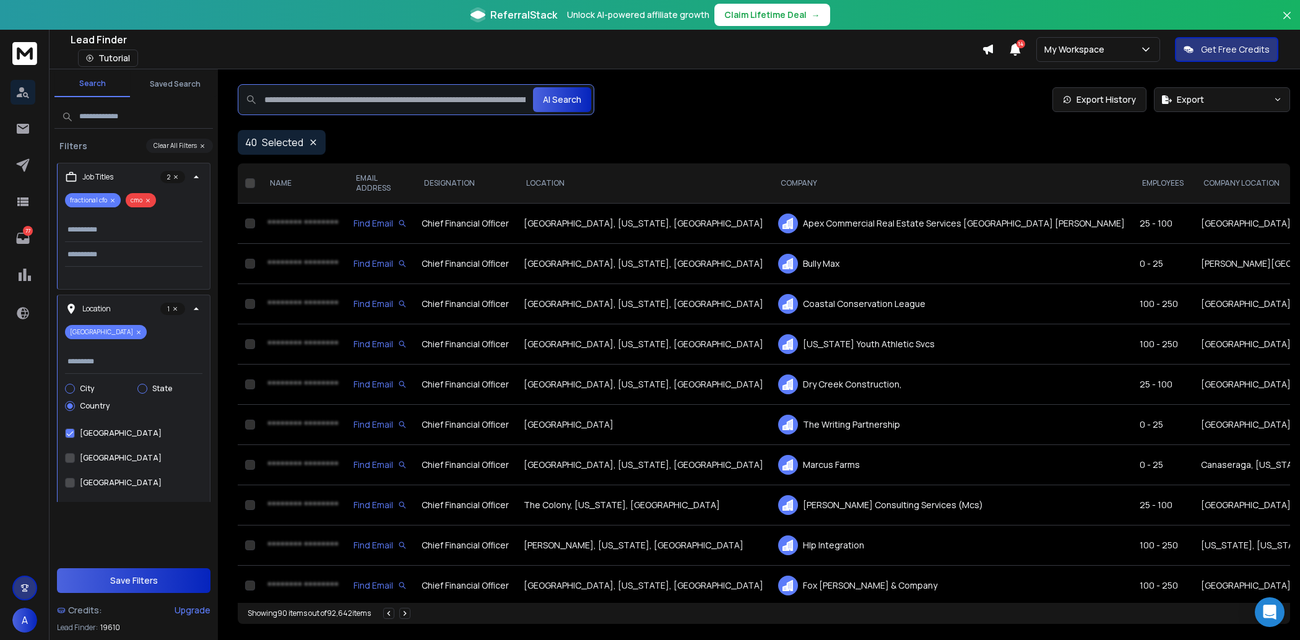
click at [410, 618] on icon at bounding box center [405, 613] width 10 height 10
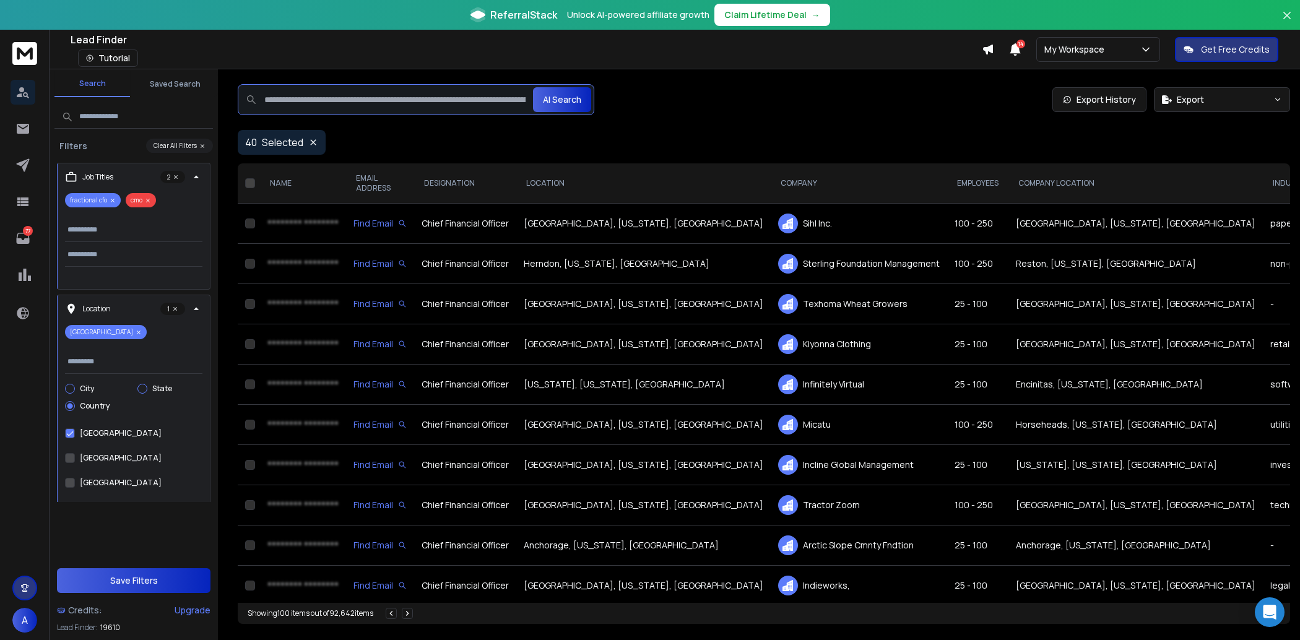
click at [272, 142] on p "Selected" at bounding box center [282, 142] width 41 height 15
click at [1231, 101] on div "Export" at bounding box center [1215, 99] width 106 height 12
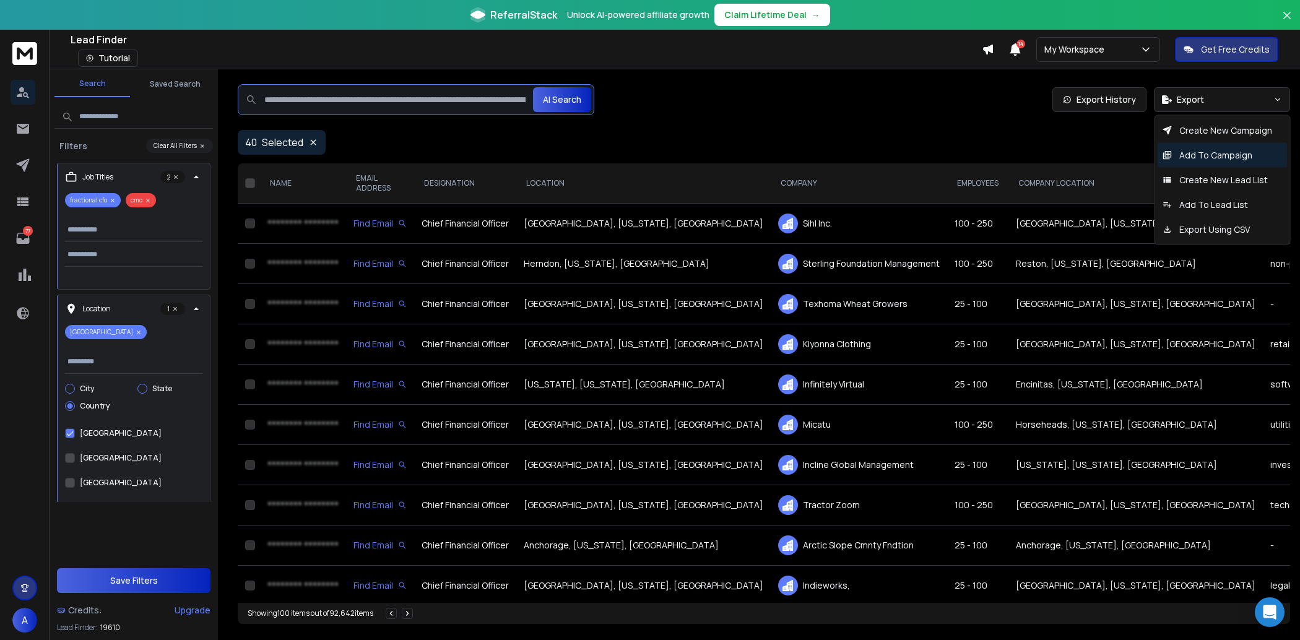
click at [1203, 154] on p "Add To Campaign" at bounding box center [1216, 155] width 78 height 17
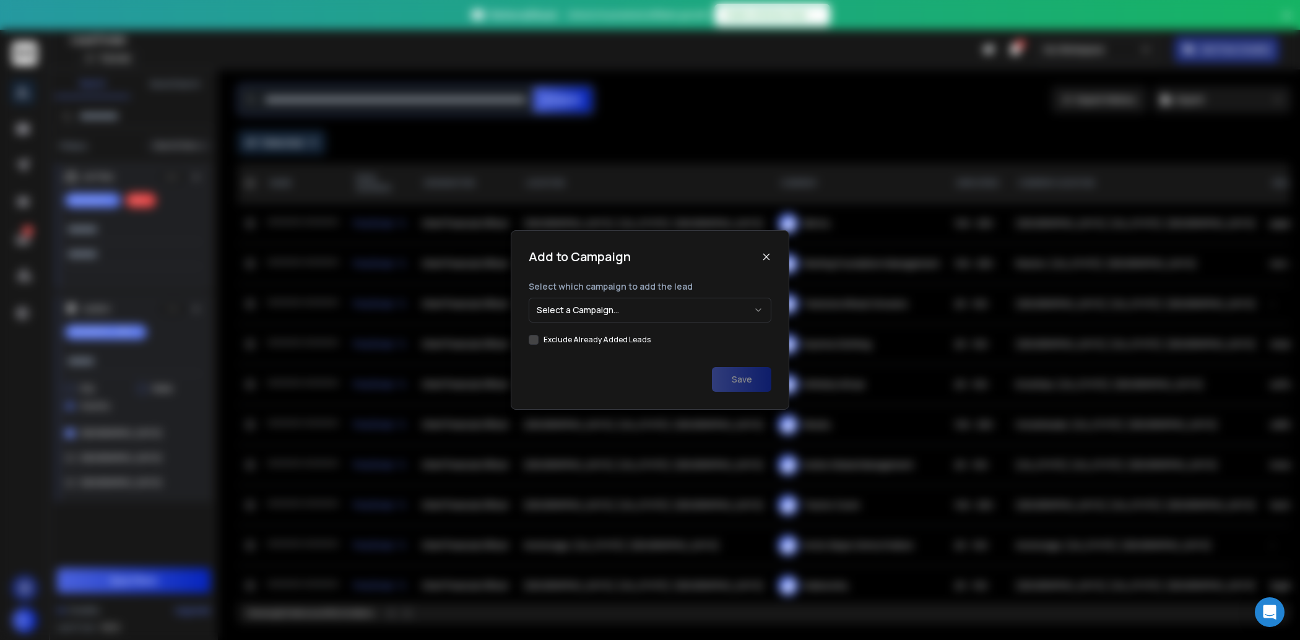
click at [597, 318] on button "Select a Campaign..." at bounding box center [650, 310] width 243 height 25
click at [535, 338] on button "Exclude Already Added Leads" at bounding box center [534, 340] width 10 height 10
click at [749, 377] on button "Save" at bounding box center [741, 379] width 59 height 25
